Goal: Task Accomplishment & Management: Manage account settings

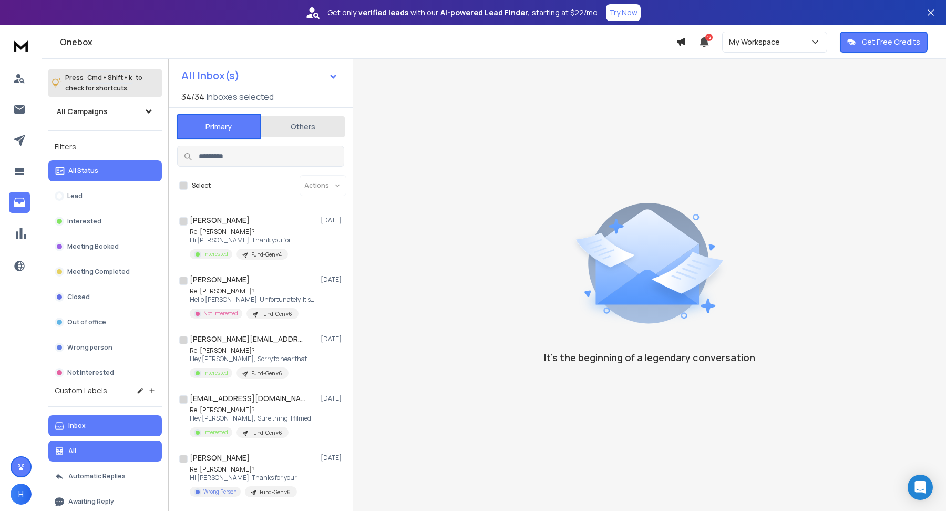
click at [100, 454] on button "All" at bounding box center [104, 450] width 113 height 21
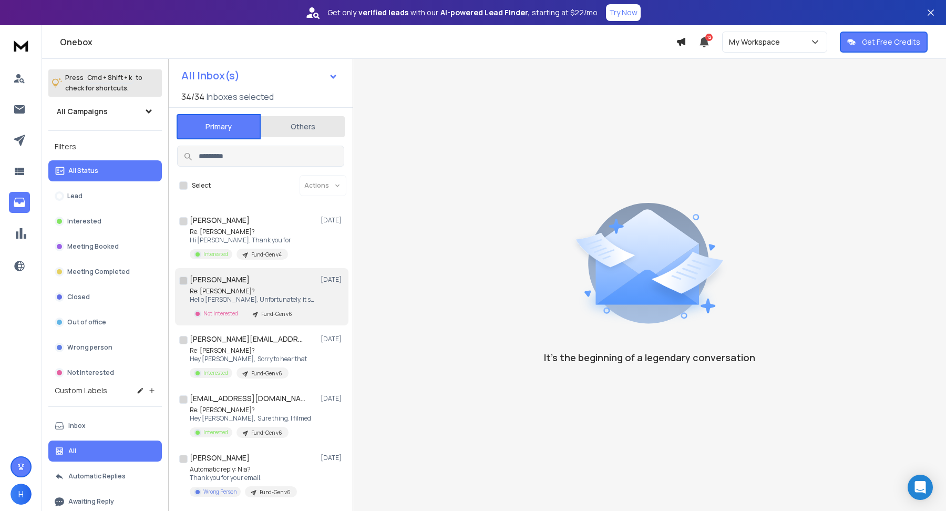
click at [329, 292] on div "Re: [PERSON_NAME]? Hello [PERSON_NAME], Unfortunately, it seems Not Interested …" at bounding box center [267, 303] width 154 height 32
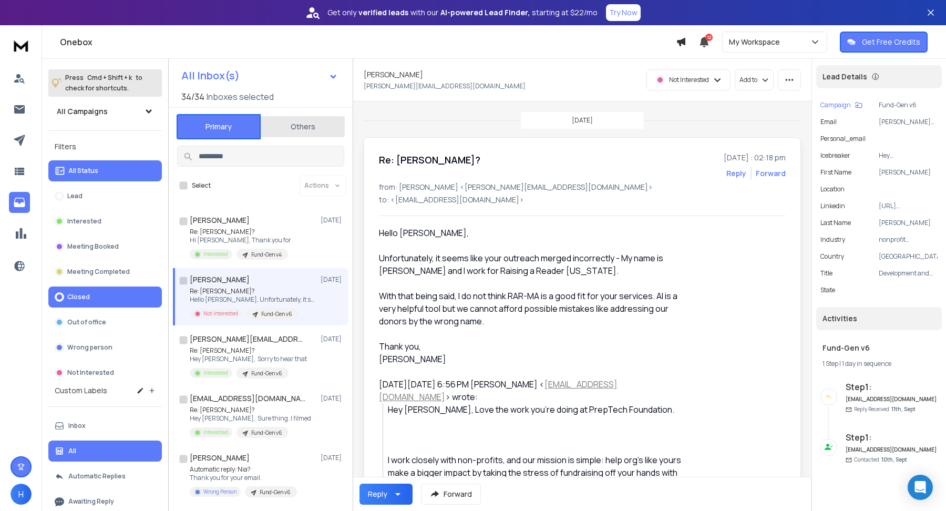
click at [75, 292] on button "Closed" at bounding box center [104, 296] width 113 height 21
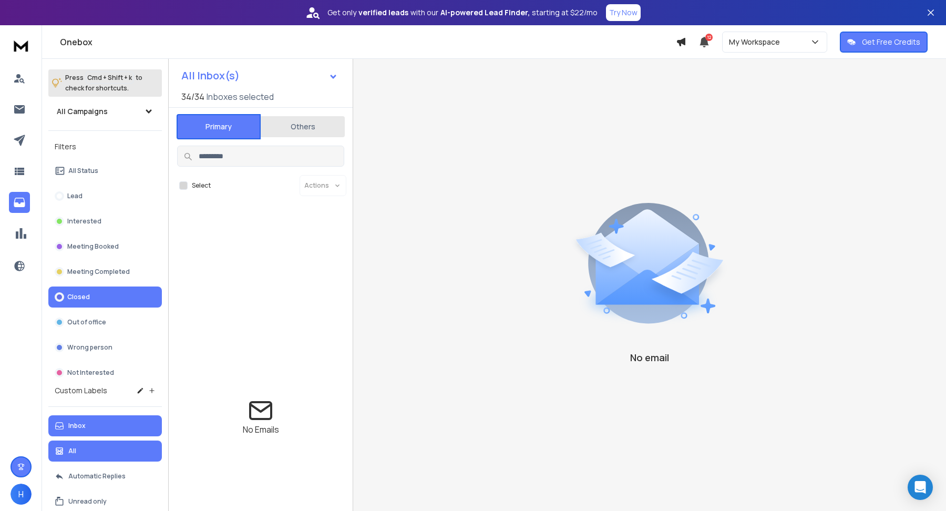
click at [105, 446] on button "All" at bounding box center [104, 450] width 113 height 21
click at [107, 181] on div "All Status Lead Interested Meeting Booked Meeting Completed Closed Out of offic…" at bounding box center [104, 271] width 113 height 223
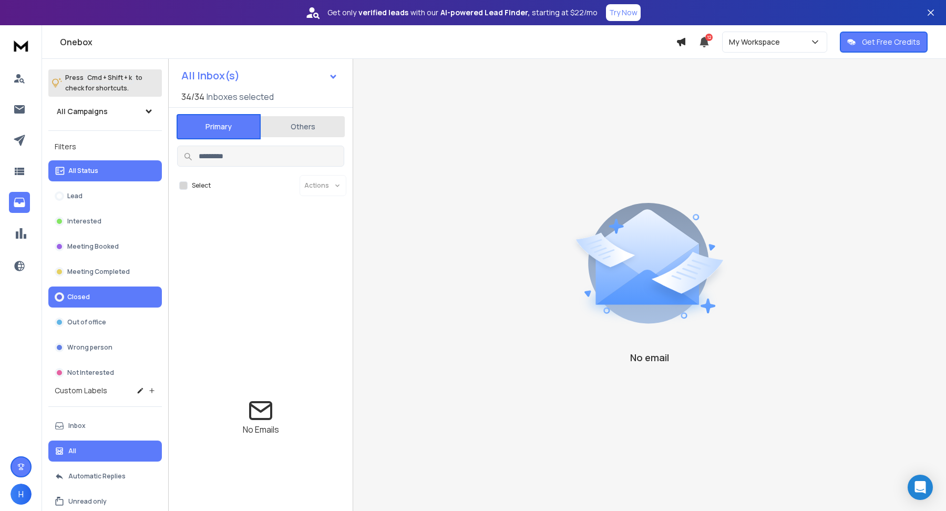
click at [107, 169] on button "All Status" at bounding box center [104, 170] width 113 height 21
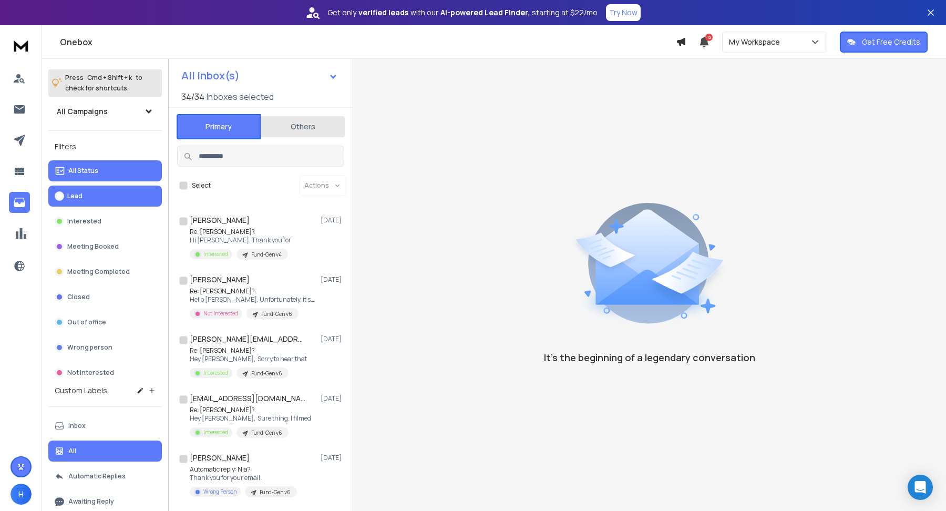
click at [106, 204] on button "Lead" at bounding box center [104, 195] width 113 height 21
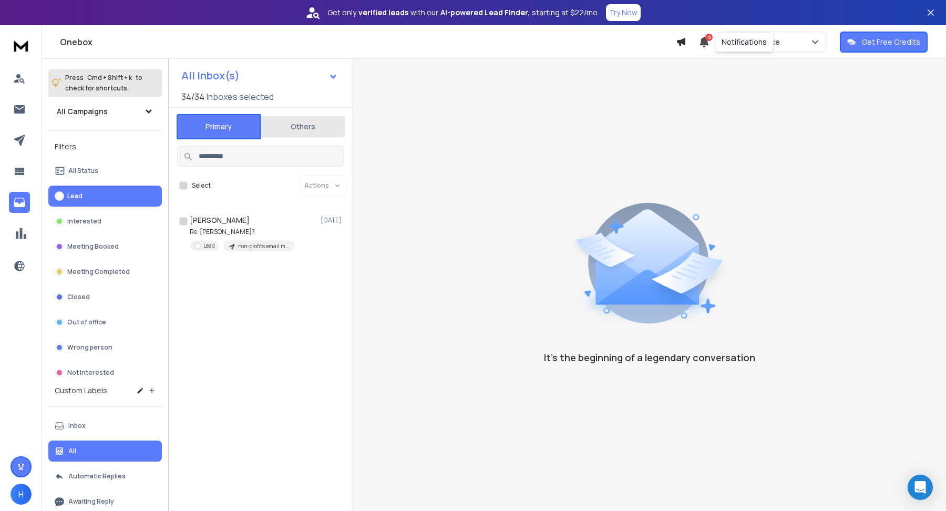
click at [709, 38] on span "12" at bounding box center [708, 37] width 7 height 7
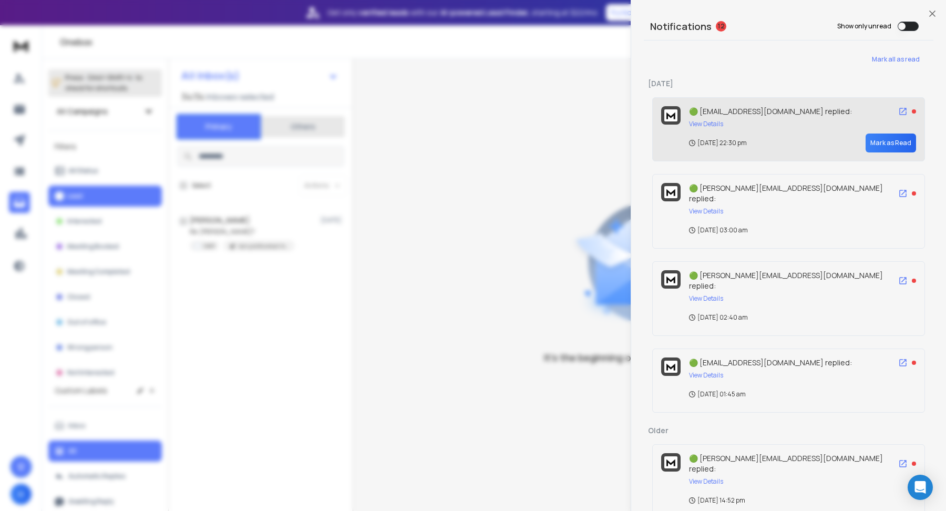
click at [741, 143] on p "[DATE] 22:30 pm" at bounding box center [718, 143] width 58 height 8
click at [747, 122] on div "🟢 [EMAIL_ADDRESS][DOMAIN_NAME] replied: View Details [DATE] 22:30 pm [PERSON_NA…" at bounding box center [802, 129] width 227 height 46
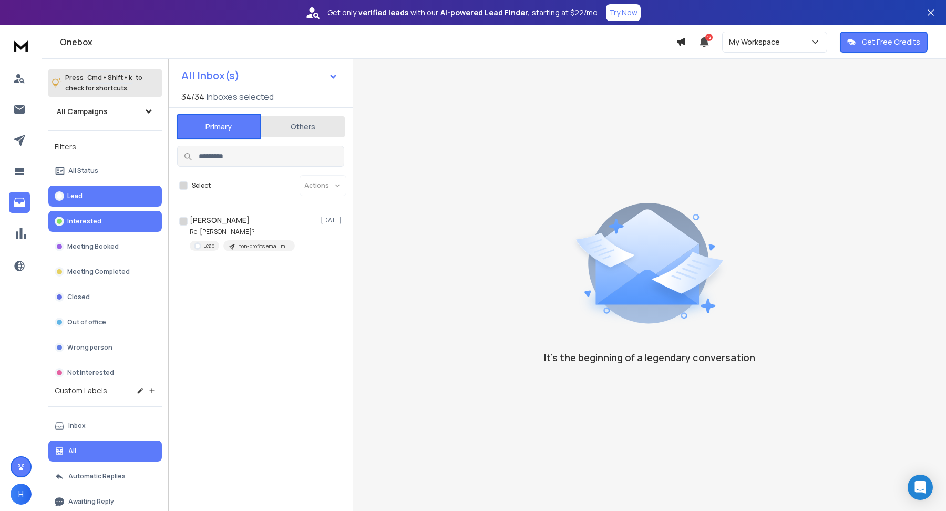
click at [97, 223] on p "Interested" at bounding box center [84, 221] width 34 height 8
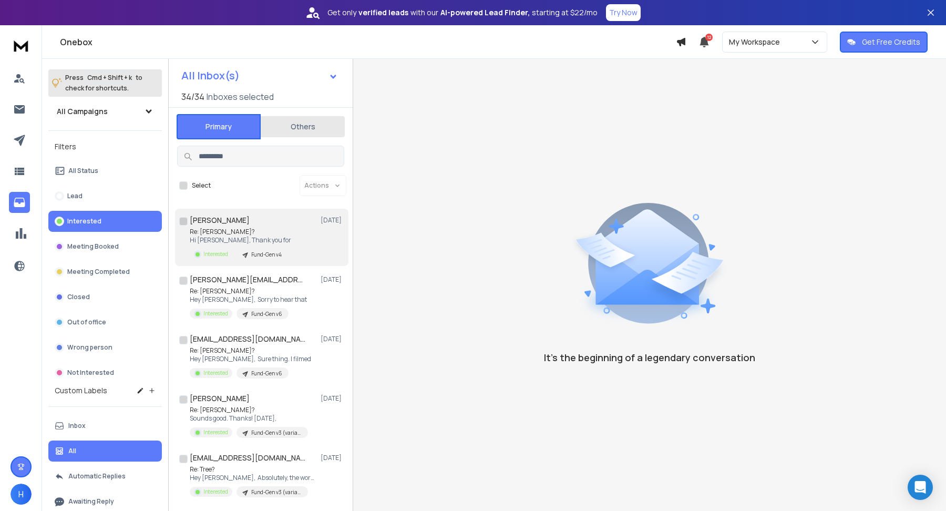
click at [256, 228] on p "Re: [PERSON_NAME]?" at bounding box center [240, 232] width 101 height 8
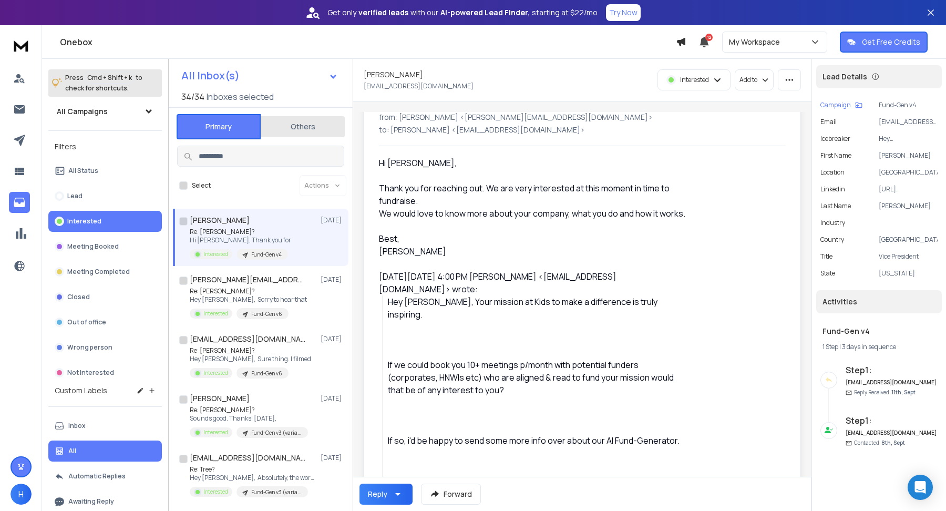
scroll to position [75, 0]
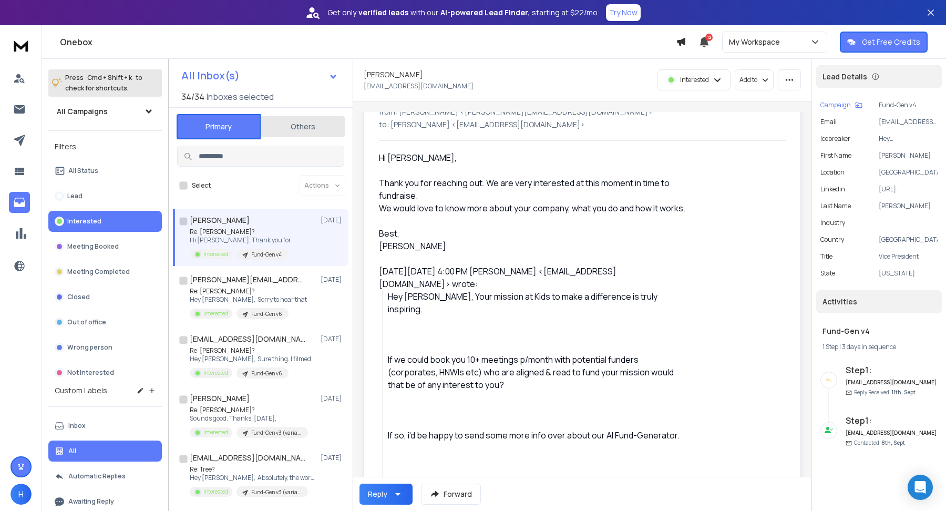
click at [486, 207] on div "We would love to know more about your company, what you do and how it works." at bounding box center [532, 208] width 307 height 13
click at [512, 227] on div at bounding box center [532, 220] width 307 height 13
click at [376, 259] on div "Re: [PERSON_NAME]? [DATE] : 10:29 pm Reply Forward from: [PERSON_NAME] <[PERSON…" at bounding box center [582, 352] width 437 height 580
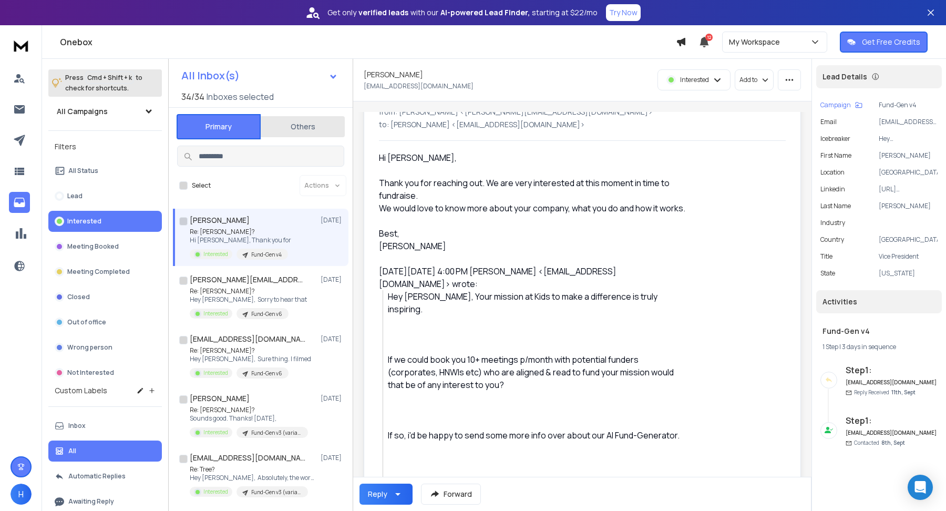
click at [883, 272] on p "[US_STATE]" at bounding box center [908, 273] width 59 height 8
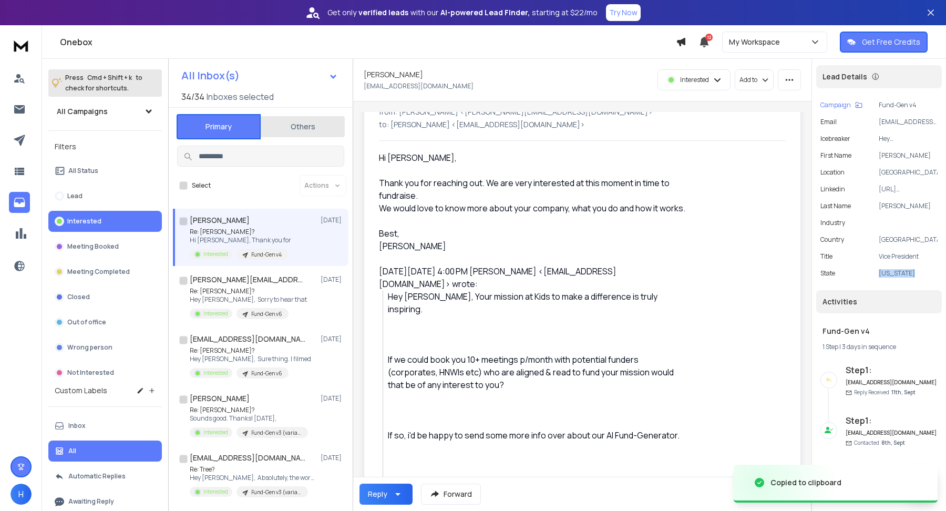
click at [883, 272] on p "[US_STATE]" at bounding box center [908, 273] width 59 height 8
